Goal: Communication & Community: Answer question/provide support

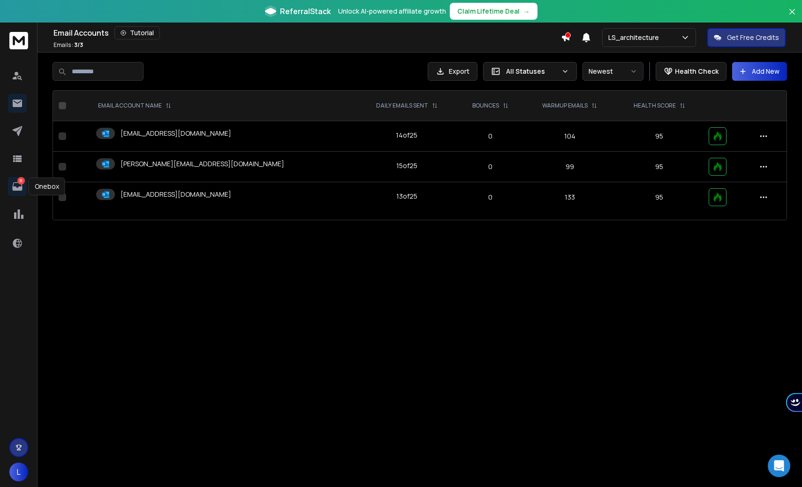
click at [14, 186] on icon at bounding box center [17, 186] width 11 height 11
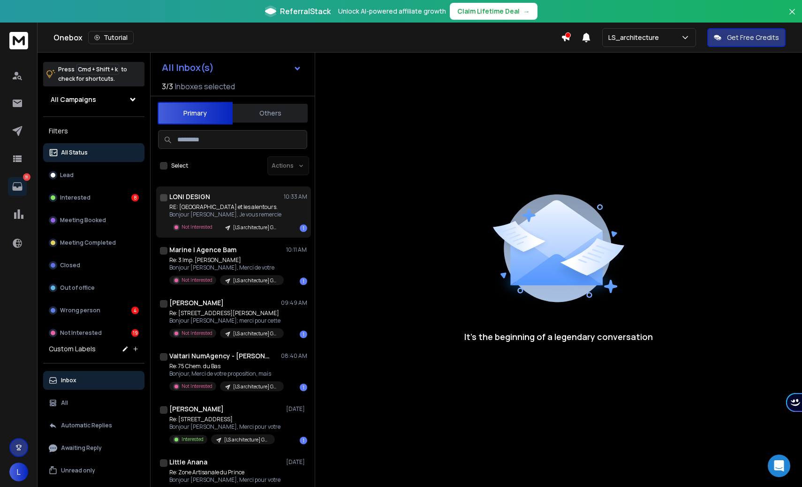
click at [270, 201] on div "LONI DESIGN 10:33 AM RE: Bayonne et les alentours. Bonjour Lucie, Je vous remer…" at bounding box center [238, 212] width 138 height 40
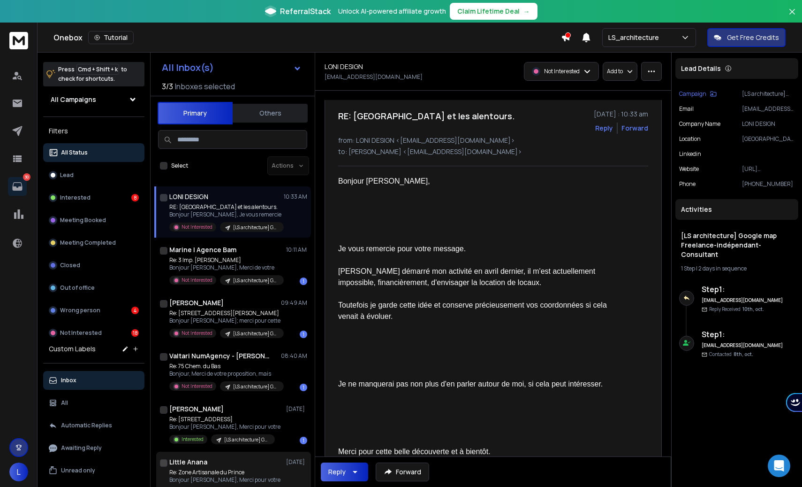
scroll to position [32, 0]
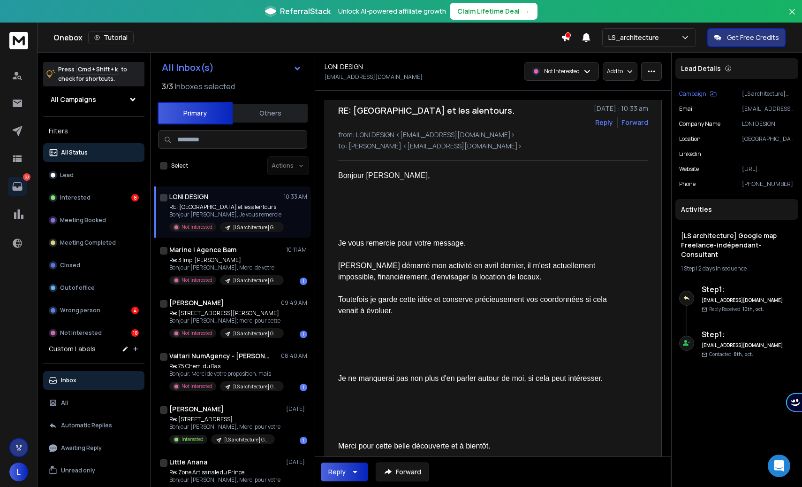
click at [337, 464] on button "Reply" at bounding box center [344, 471] width 47 height 19
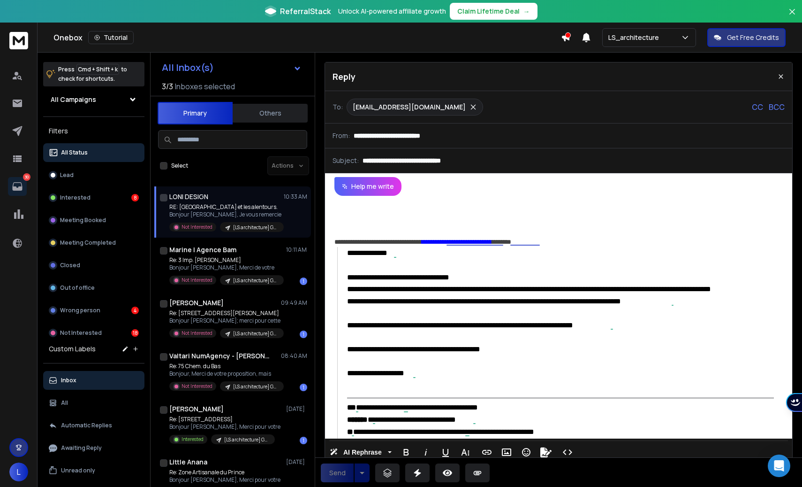
click at [259, 203] on p "RE: [GEOGRAPHIC_DATA] et les alentours." at bounding box center [225, 207] width 113 height 8
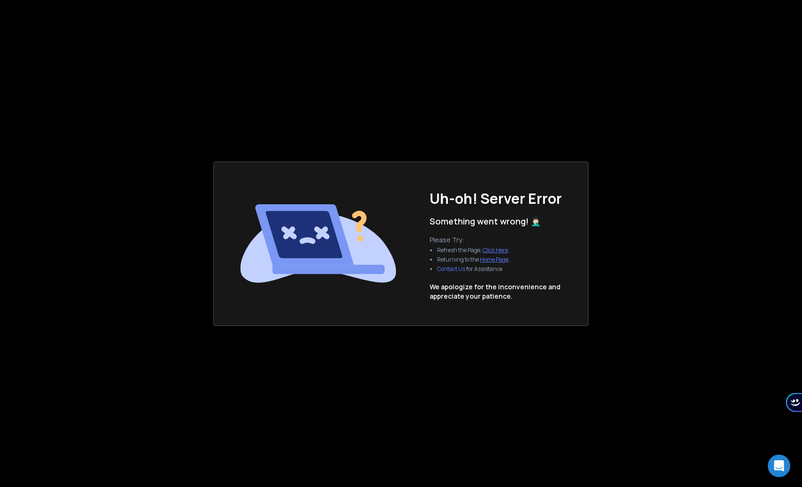
click at [445, 129] on div "Uh-oh! Server Error Something went wrong! 🤦🏻‍♂️ Please Try: Refresh the Page, C…" at bounding box center [401, 243] width 802 height 487
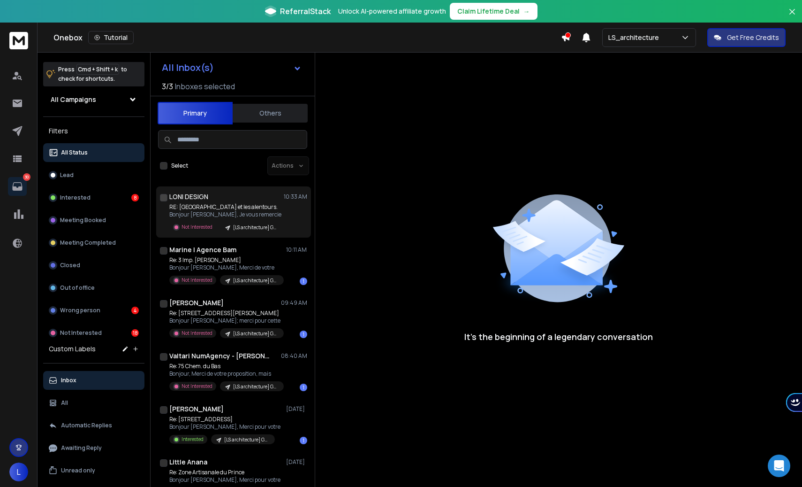
click at [235, 202] on div "LONI DESIGN 10:33 AM RE: Bayonne et les alentours. Bonjour Lucie, Je vous remer…" at bounding box center [238, 212] width 138 height 40
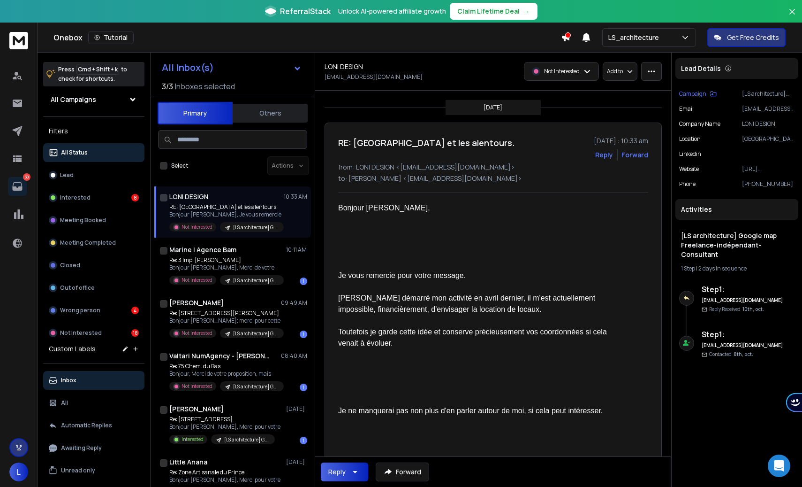
click at [335, 467] on div "Reply" at bounding box center [336, 471] width 17 height 9
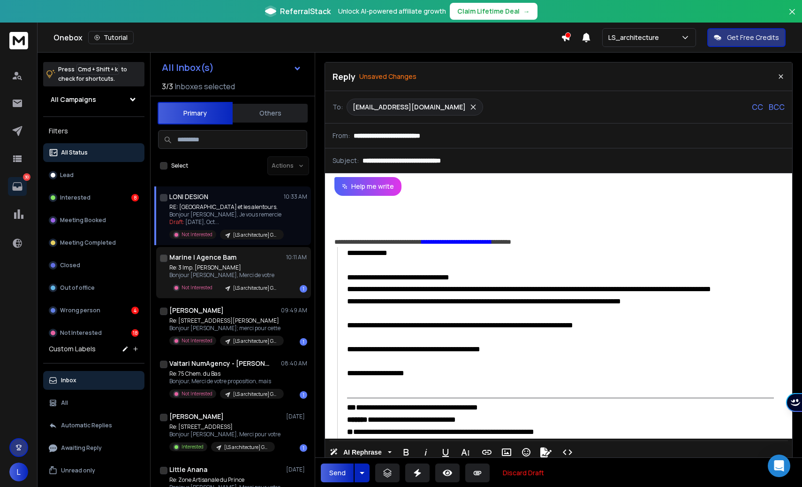
click at [216, 260] on div "Marine I Agence Bam 10:11 AM Re: 3 Imp. Claude Farrère Bonjour Lucie, Merci de …" at bounding box center [238, 272] width 138 height 40
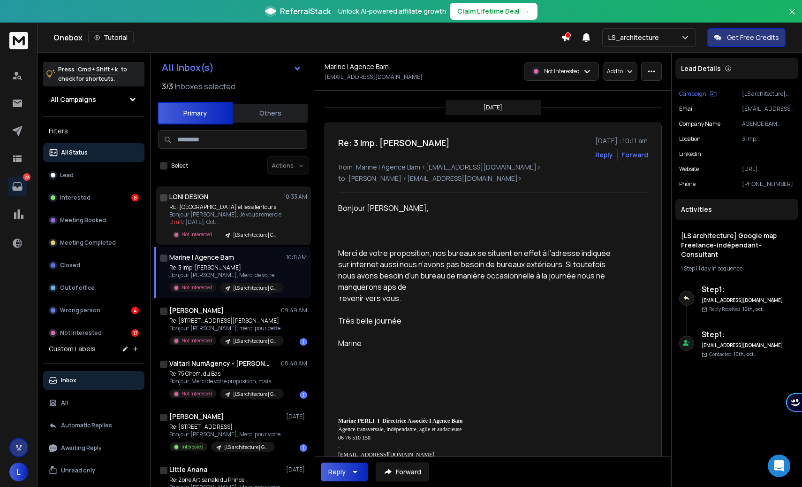
click at [231, 205] on p "RE: [GEOGRAPHIC_DATA] et les alentours." at bounding box center [225, 207] width 113 height 8
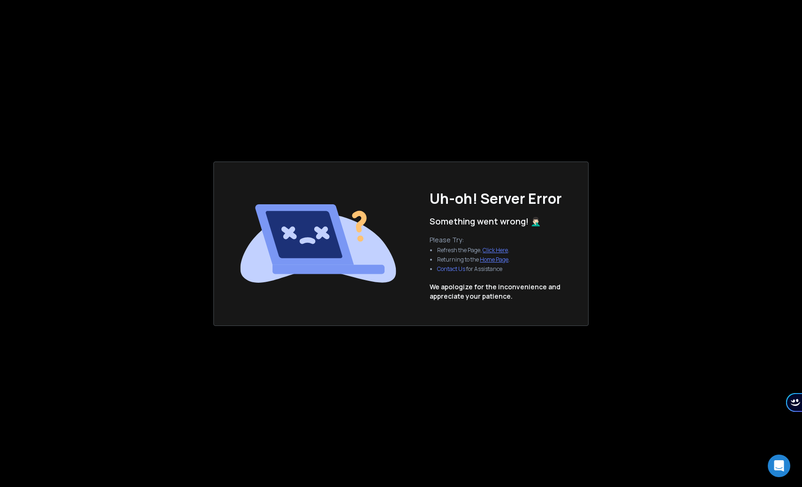
click at [500, 249] on link "Click Here" at bounding box center [495, 250] width 25 height 8
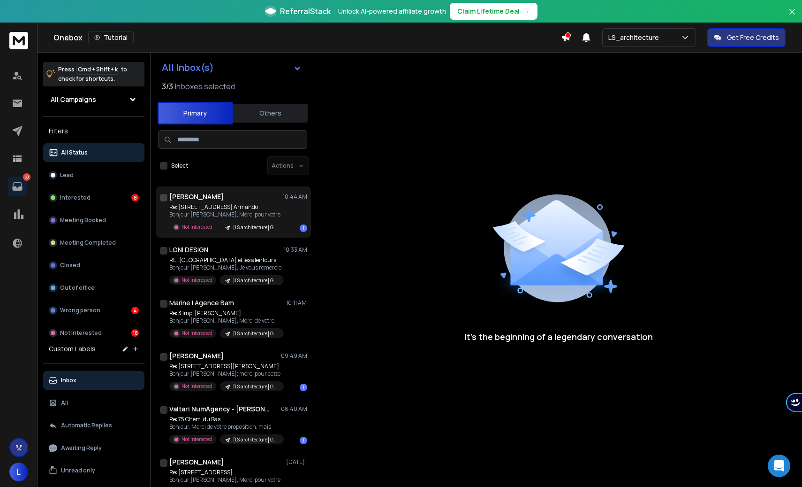
click at [266, 204] on p "Re: 1 place Don Armando" at bounding box center [225, 207] width 113 height 8
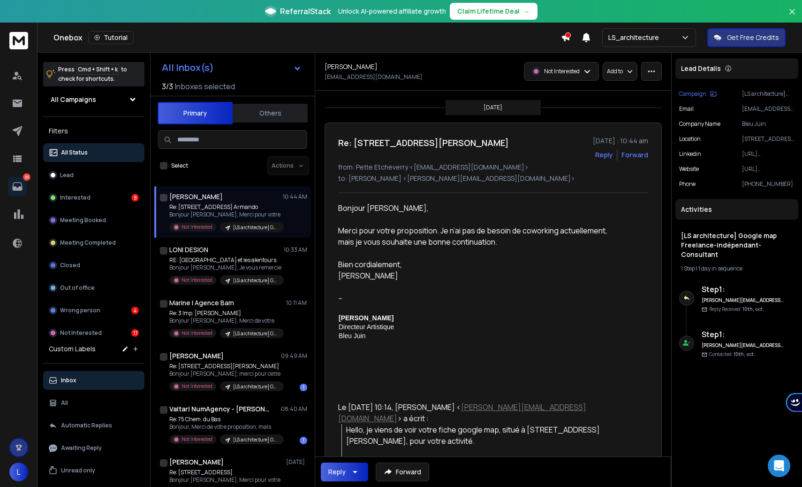
click at [338, 474] on div "Reply" at bounding box center [336, 471] width 17 height 9
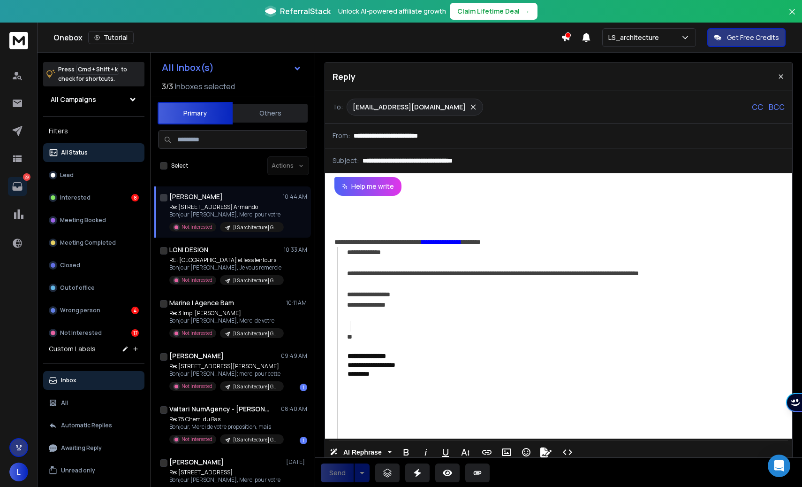
click at [468, 223] on div at bounding box center [559, 220] width 449 height 10
click at [472, 199] on div "**********" at bounding box center [558, 317] width 467 height 243
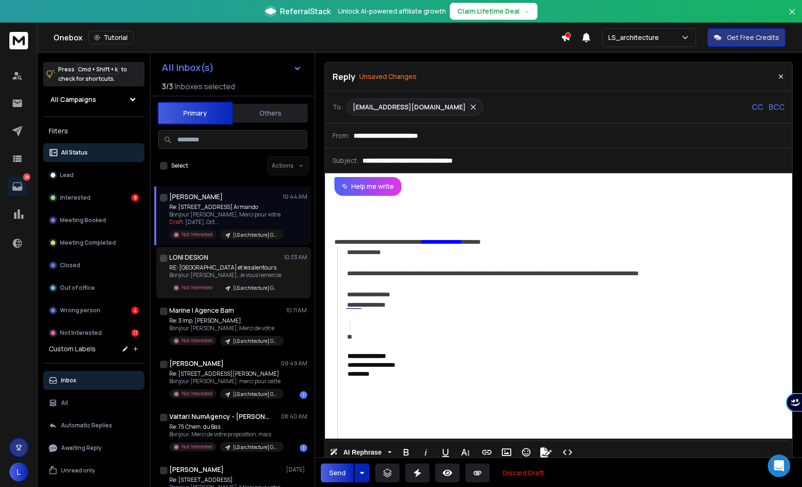
click at [228, 259] on div "LONI DESIGN 10:33 AM RE: Bayonne et les alentours. Bonjour Lucie, Je vous remer…" at bounding box center [238, 272] width 138 height 40
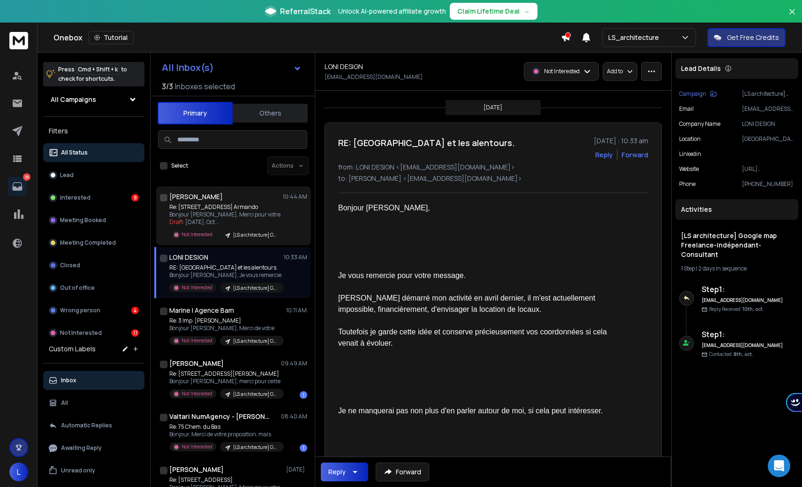
click at [240, 211] on p "Bonjour [PERSON_NAME], Merci pour votre" at bounding box center [225, 215] width 113 height 8
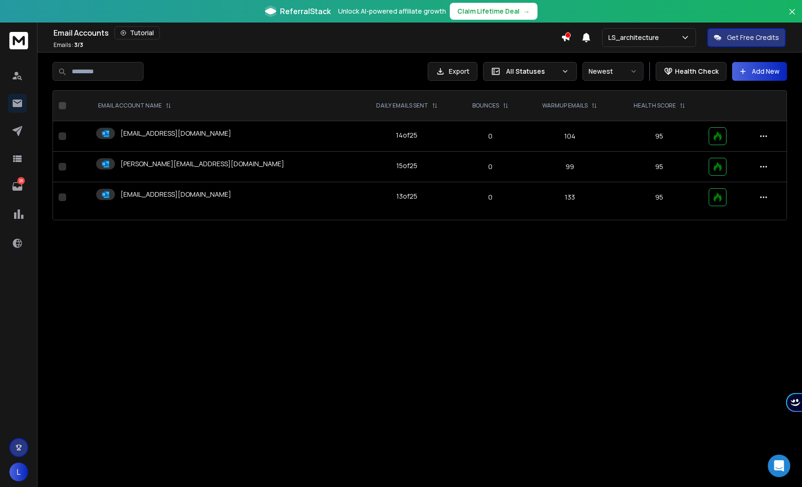
click at [23, 196] on div "29" at bounding box center [19, 188] width 22 height 22
click at [22, 187] on icon at bounding box center [17, 186] width 10 height 8
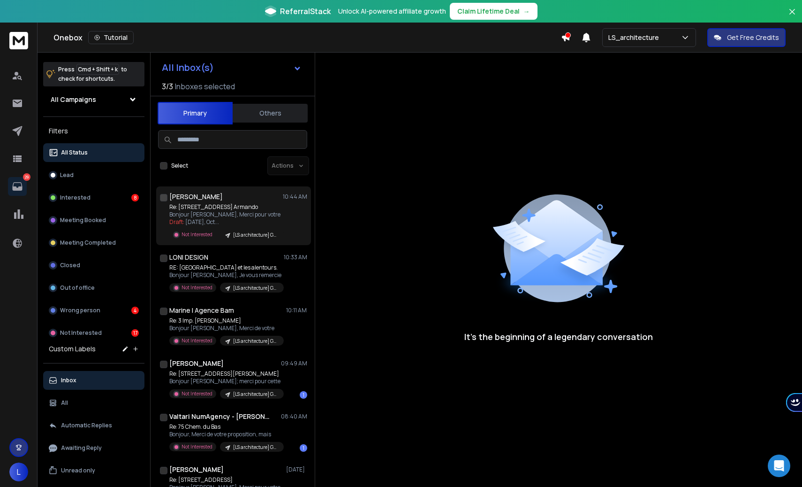
click at [248, 211] on p "Bonjour [PERSON_NAME], Merci pour votre" at bounding box center [225, 215] width 113 height 8
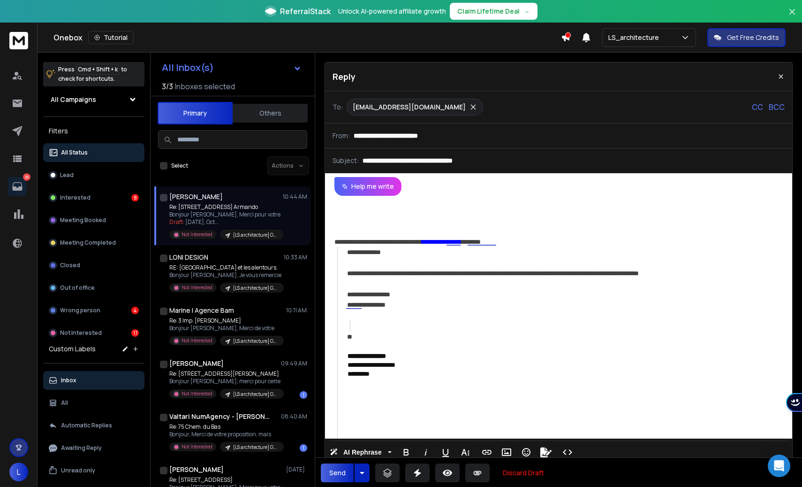
click at [353, 215] on div at bounding box center [558, 210] width 446 height 10
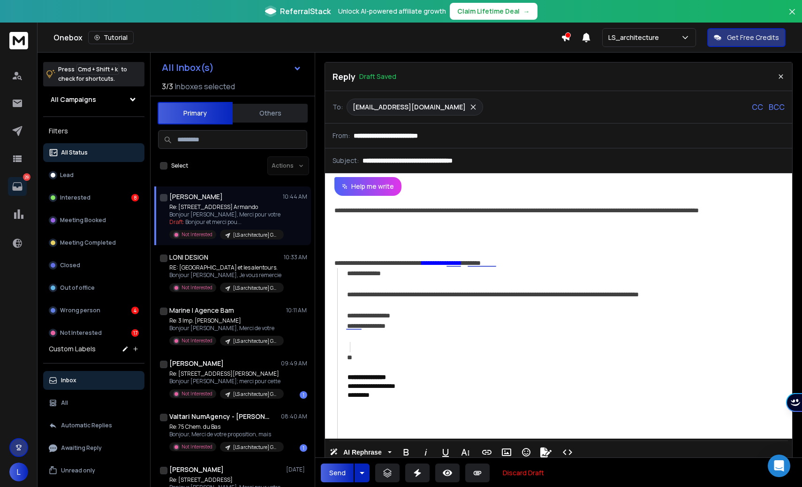
click at [443, 211] on div "**********" at bounding box center [558, 215] width 446 height 21
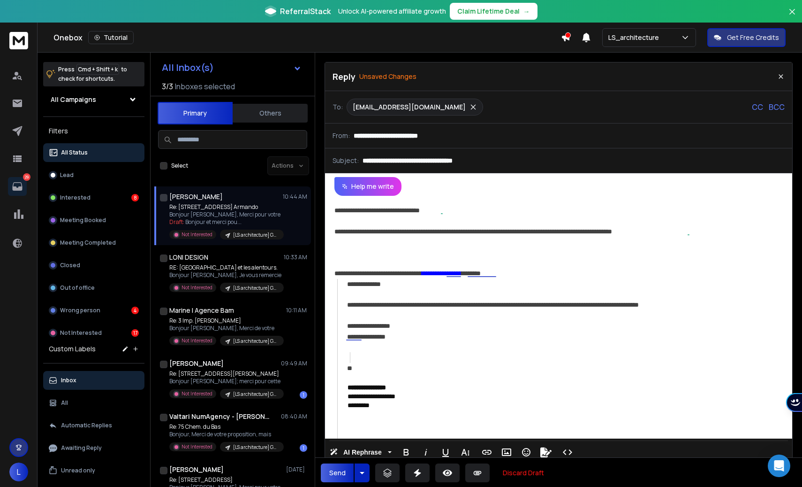
click at [710, 230] on div "**********" at bounding box center [558, 220] width 446 height 31
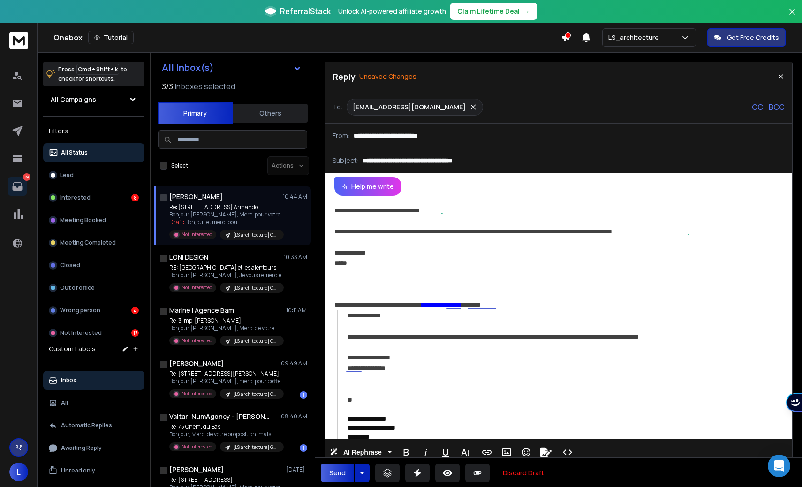
click at [476, 250] on div "**********" at bounding box center [558, 236] width 446 height 63
click at [331, 469] on button "Send" at bounding box center [337, 472] width 33 height 19
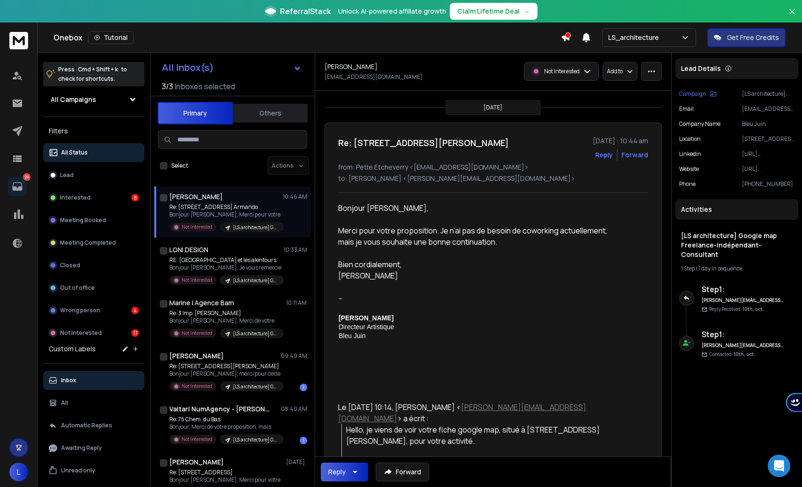
click at [645, 26] on div "Onebox Tutorial LS_architecture Get Free Credits" at bounding box center [401, 38] width 802 height 30
click at [643, 34] on p "LS_architecture" at bounding box center [636, 37] width 54 height 9
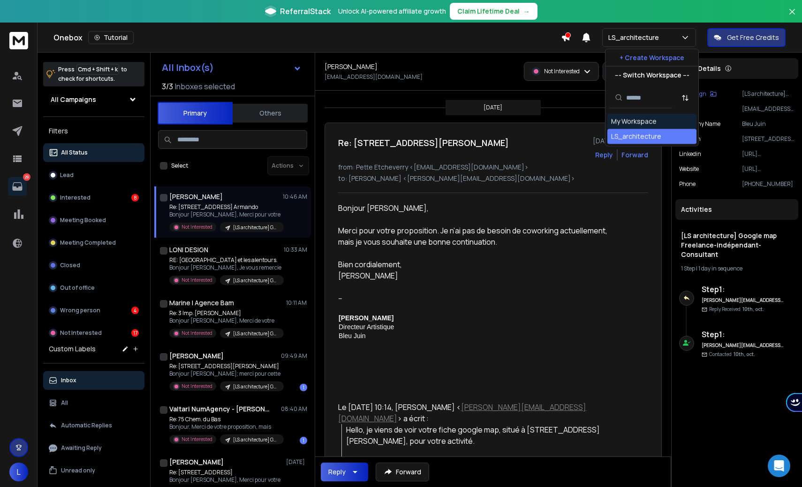
click at [637, 123] on div "My Workspace" at bounding box center [634, 121] width 46 height 9
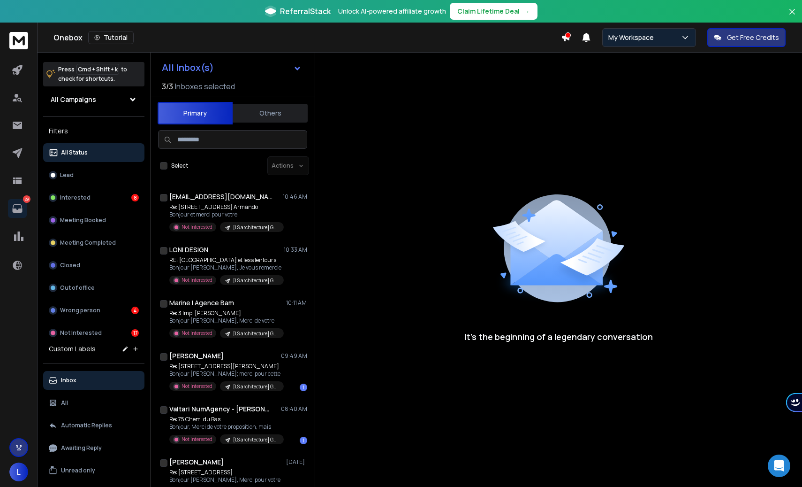
click at [647, 36] on p "My Workspace" at bounding box center [633, 37] width 49 height 9
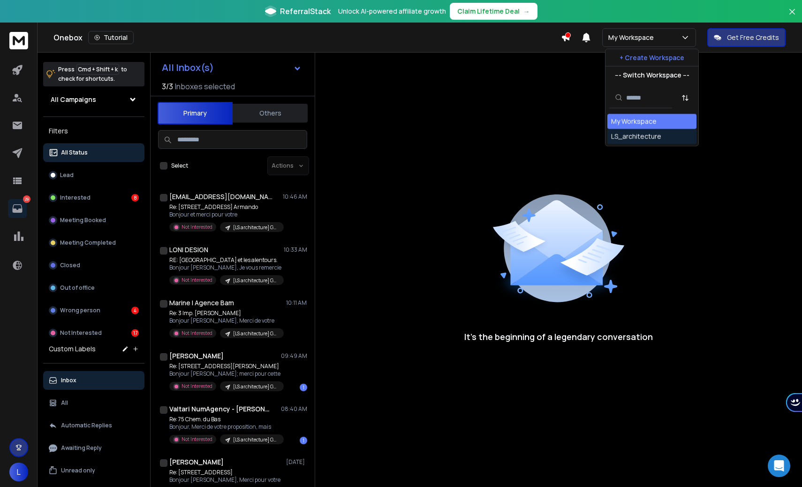
click at [636, 137] on div "LS_architecture" at bounding box center [636, 136] width 50 height 9
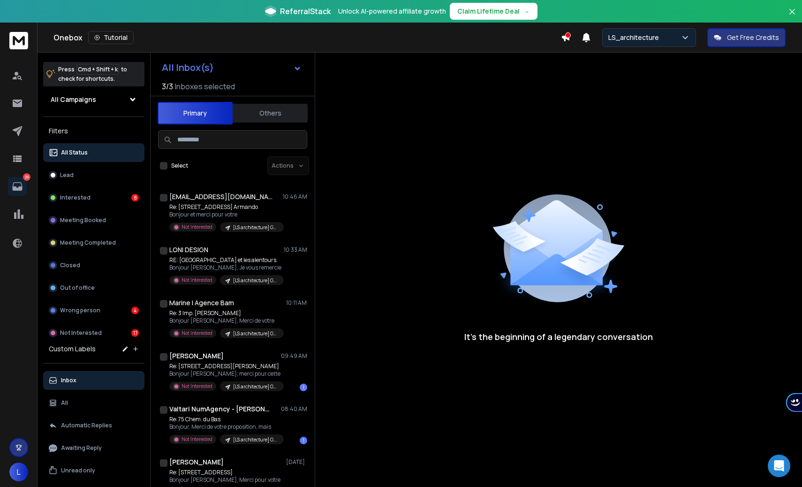
click at [647, 43] on button "LS_architecture" at bounding box center [650, 37] width 94 height 19
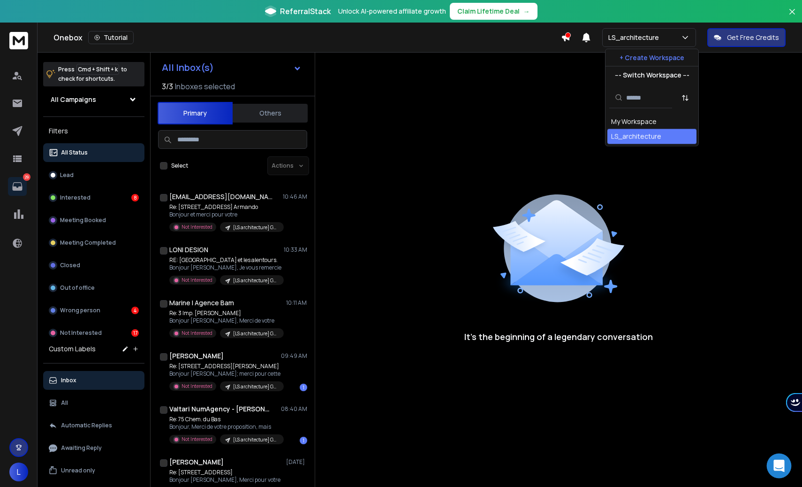
click at [777, 466] on icon "Open Intercom Messenger" at bounding box center [779, 465] width 11 height 12
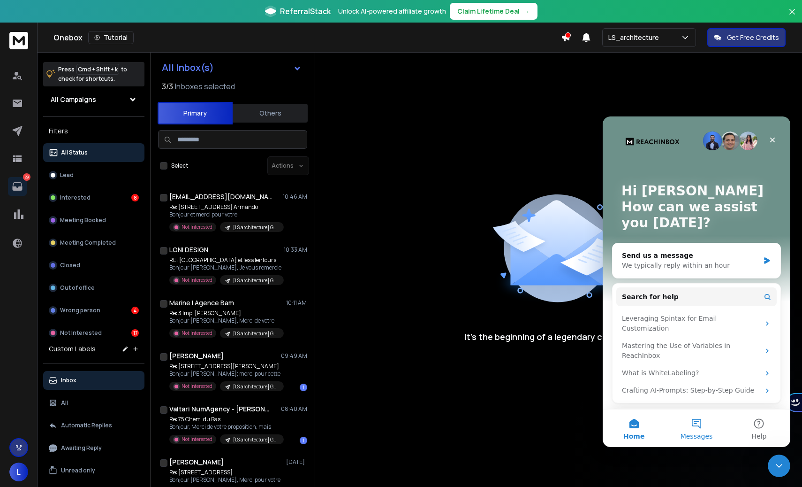
click at [697, 428] on button "Messages" at bounding box center [696, 428] width 62 height 38
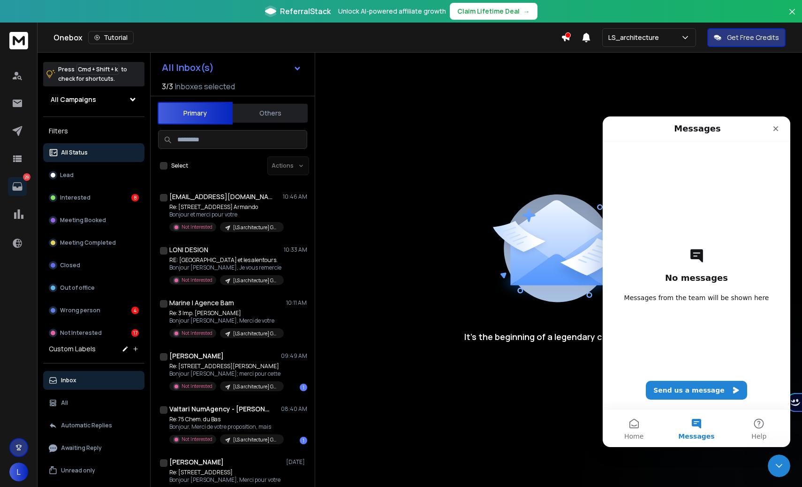
click at [523, 153] on div "It’s the beginning of a legendary conversation" at bounding box center [558, 259] width 487 height 413
